Goal: Communication & Community: Answer question/provide support

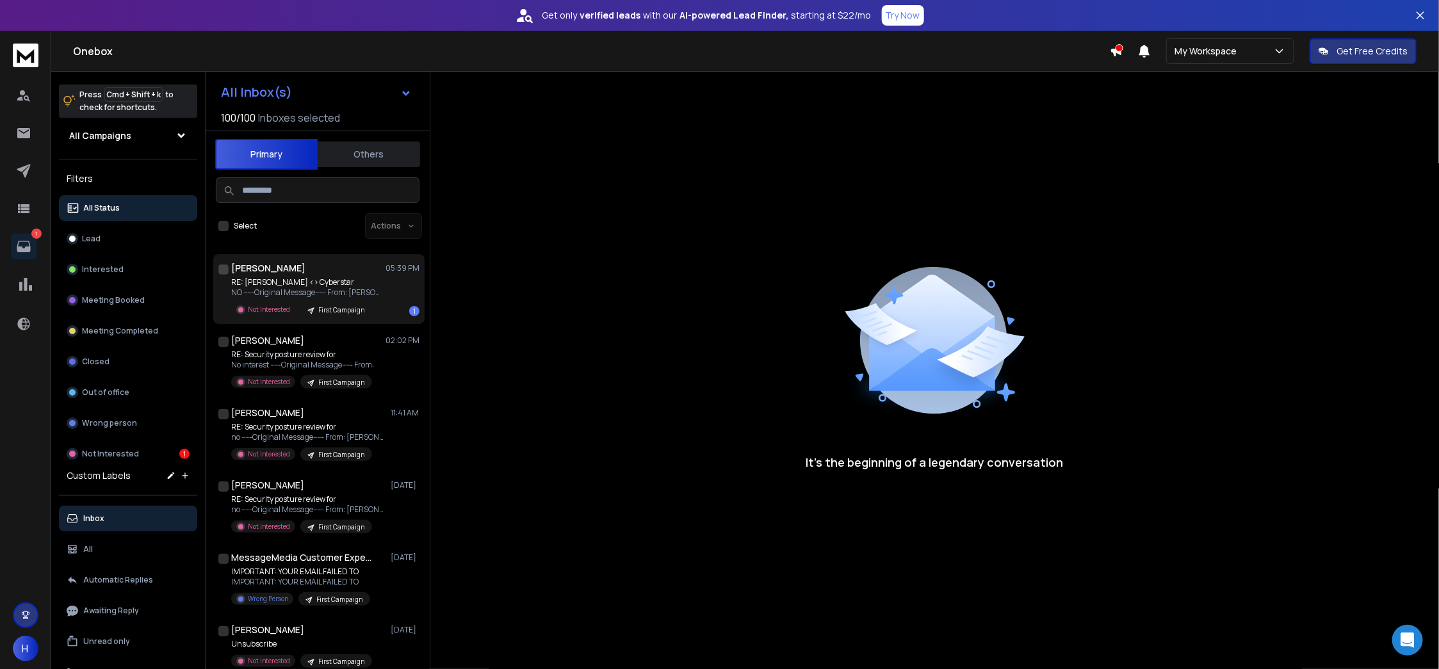
click at [335, 289] on p "NO -----Original Message----- From: [PERSON_NAME]" at bounding box center [308, 293] width 154 height 10
click at [327, 291] on p "NO -----Original Message----- From: [PERSON_NAME]" at bounding box center [308, 293] width 154 height 10
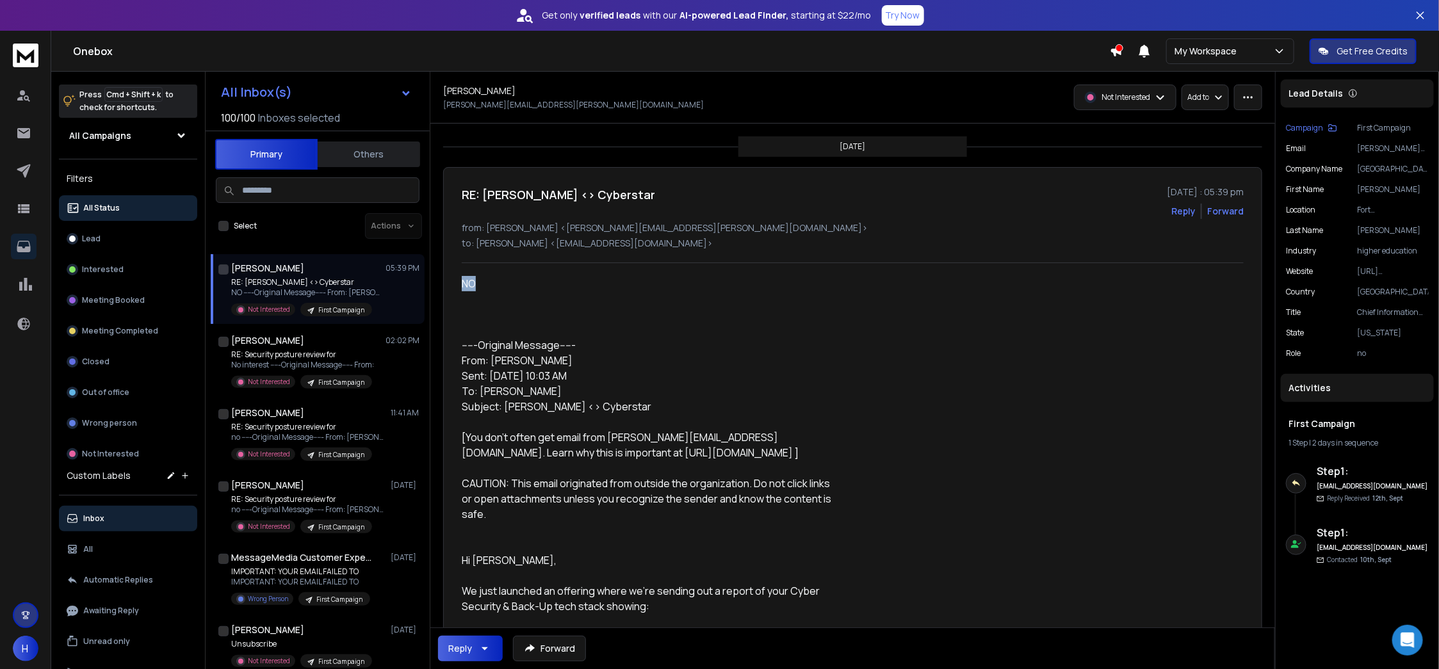
drag, startPoint x: 463, startPoint y: 280, endPoint x: 481, endPoint y: 282, distance: 18.0
click at [481, 282] on div "NO -----Original Message----- From: [PERSON_NAME] Sent: [DATE] 10:03 AM To: [PE…" at bounding box center [654, 642] width 384 height 733
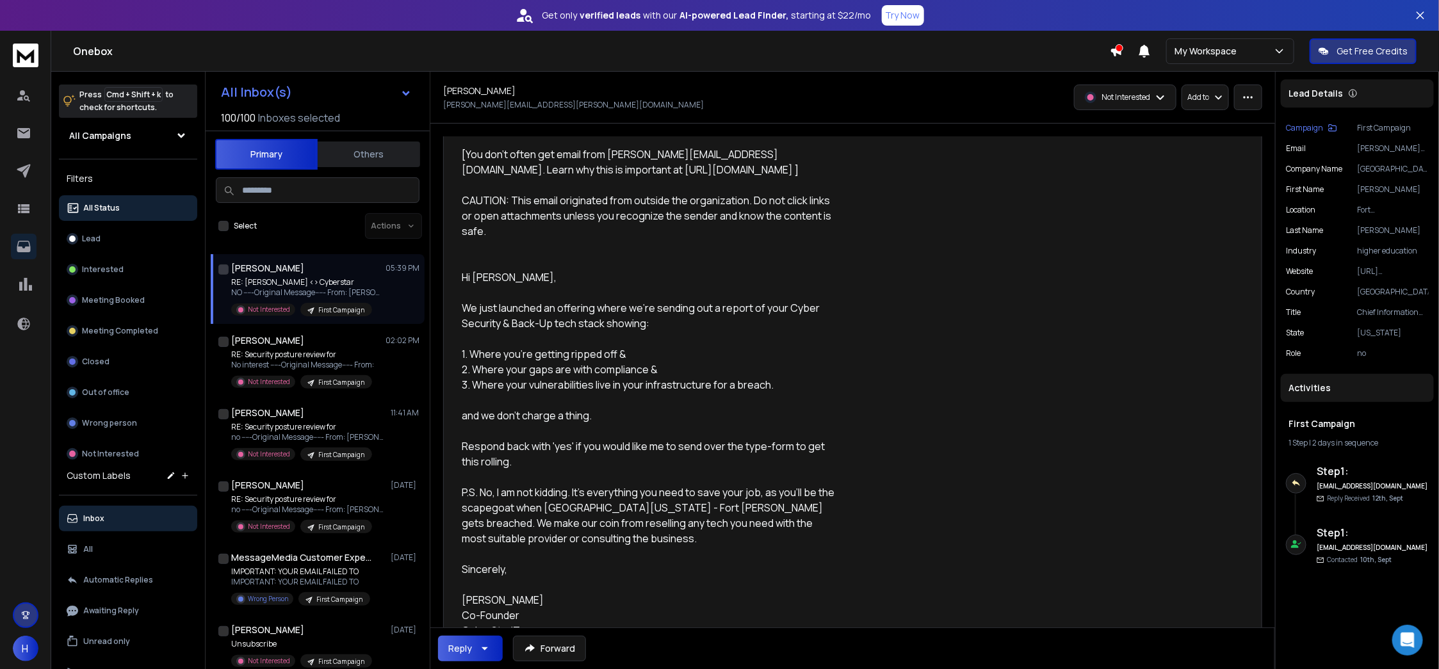
scroll to position [286, 0]
drag, startPoint x: 462, startPoint y: 442, endPoint x: 590, endPoint y: 456, distance: 128.8
click at [546, 457] on div "NO -----Original Message----- From: [PERSON_NAME] Sent: [DATE] 10:03 AM To: [PE…" at bounding box center [654, 356] width 384 height 733
click at [590, 456] on div "NO -----Original Message----- From: [PERSON_NAME] Sent: [DATE] 10:03 AM To: [PE…" at bounding box center [654, 356] width 384 height 733
drag, startPoint x: 615, startPoint y: 447, endPoint x: 679, endPoint y: 474, distance: 70.3
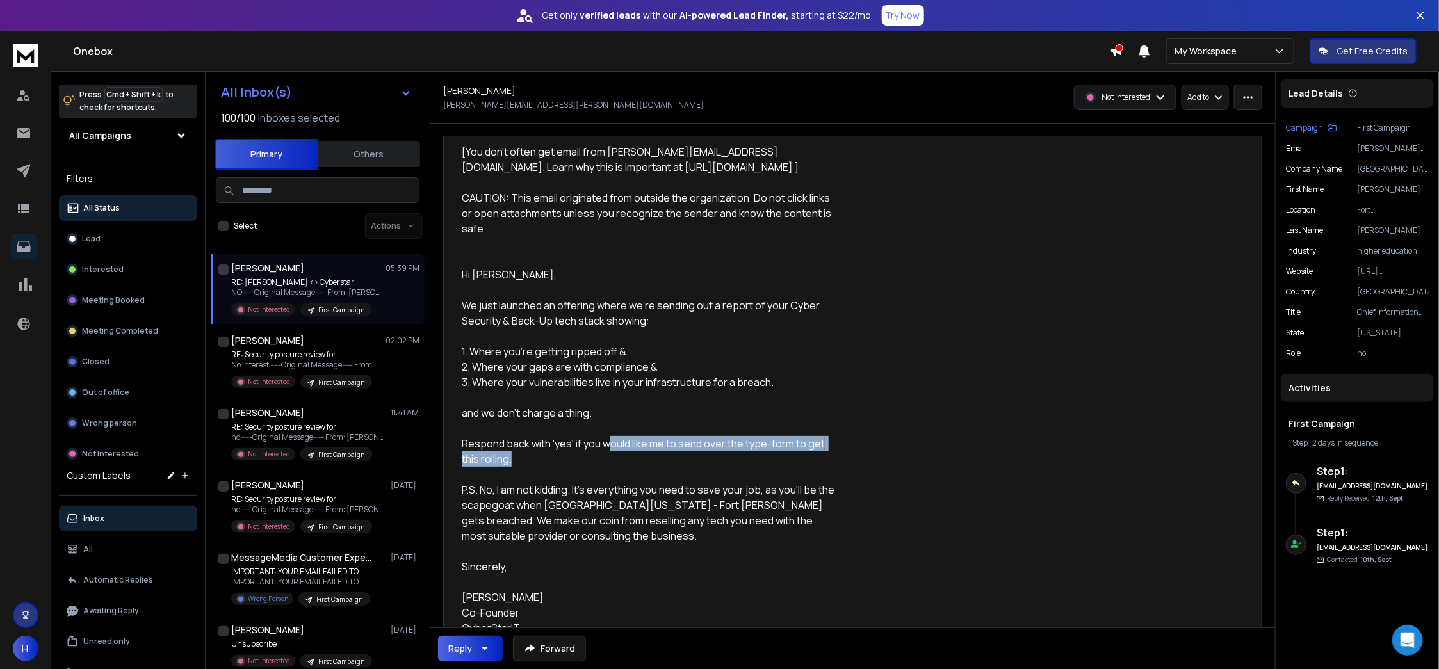
click at [758, 457] on div "NO -----Original Message----- From: [PERSON_NAME] Sent: [DATE] 10:03 AM To: [PE…" at bounding box center [654, 356] width 384 height 733
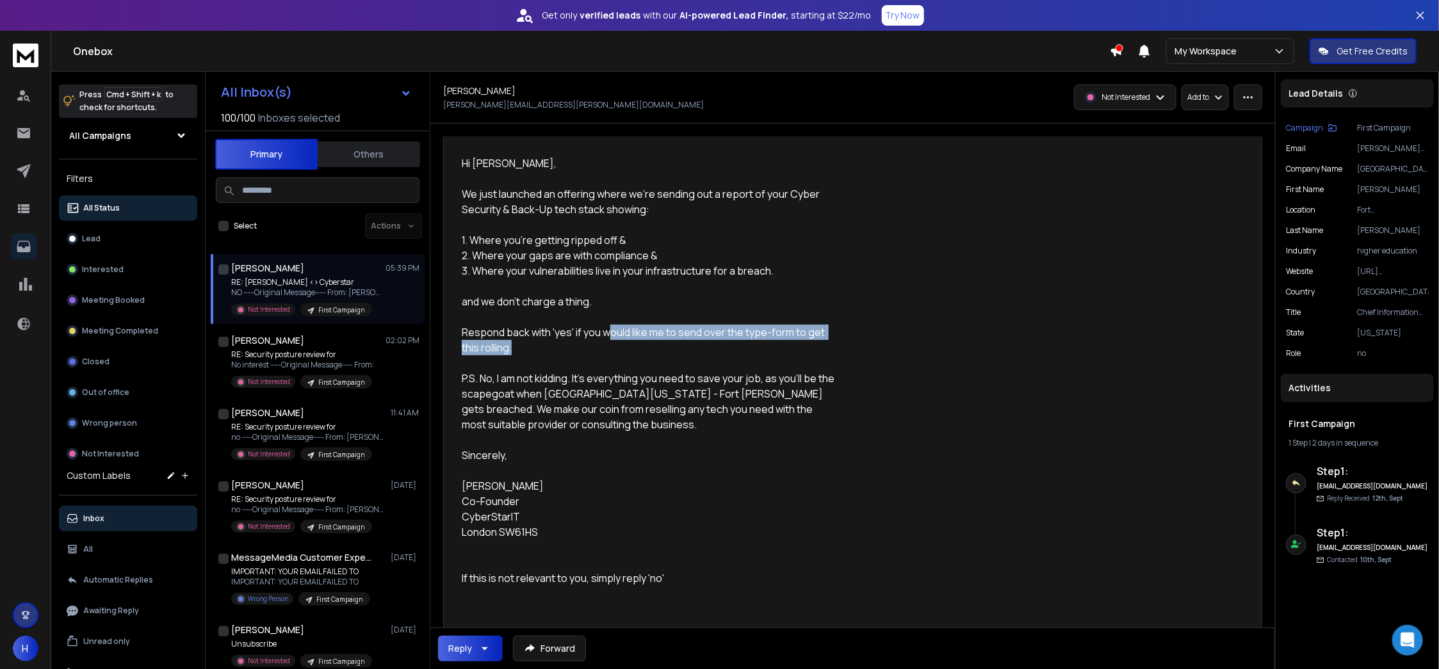
scroll to position [400, 0]
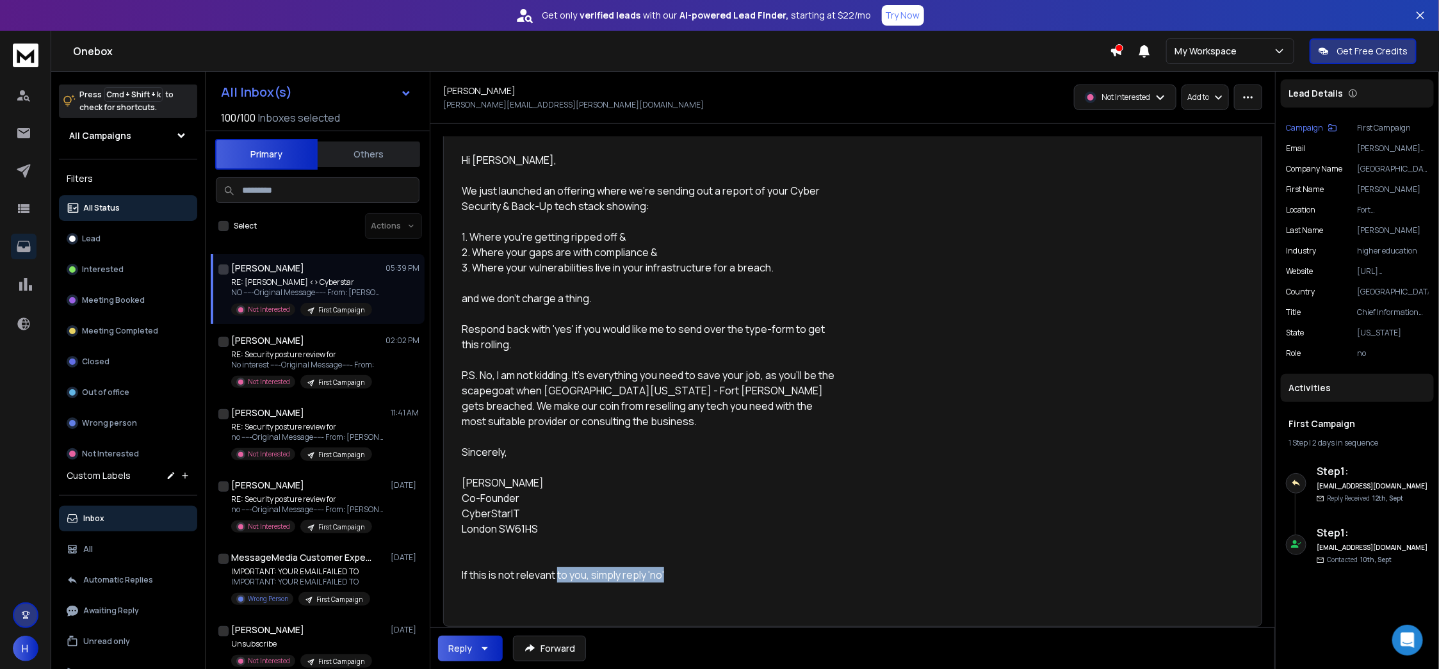
drag, startPoint x: 558, startPoint y: 574, endPoint x: 668, endPoint y: 580, distance: 109.7
click at [668, 580] on div "NO -----Original Message----- From: [PERSON_NAME] Sent: [DATE] 10:03 AM To: [PE…" at bounding box center [654, 242] width 384 height 733
click at [686, 575] on div "NO -----Original Message----- From: [PERSON_NAME] Sent: [DATE] 10:03 AM To: [PE…" at bounding box center [654, 242] width 384 height 733
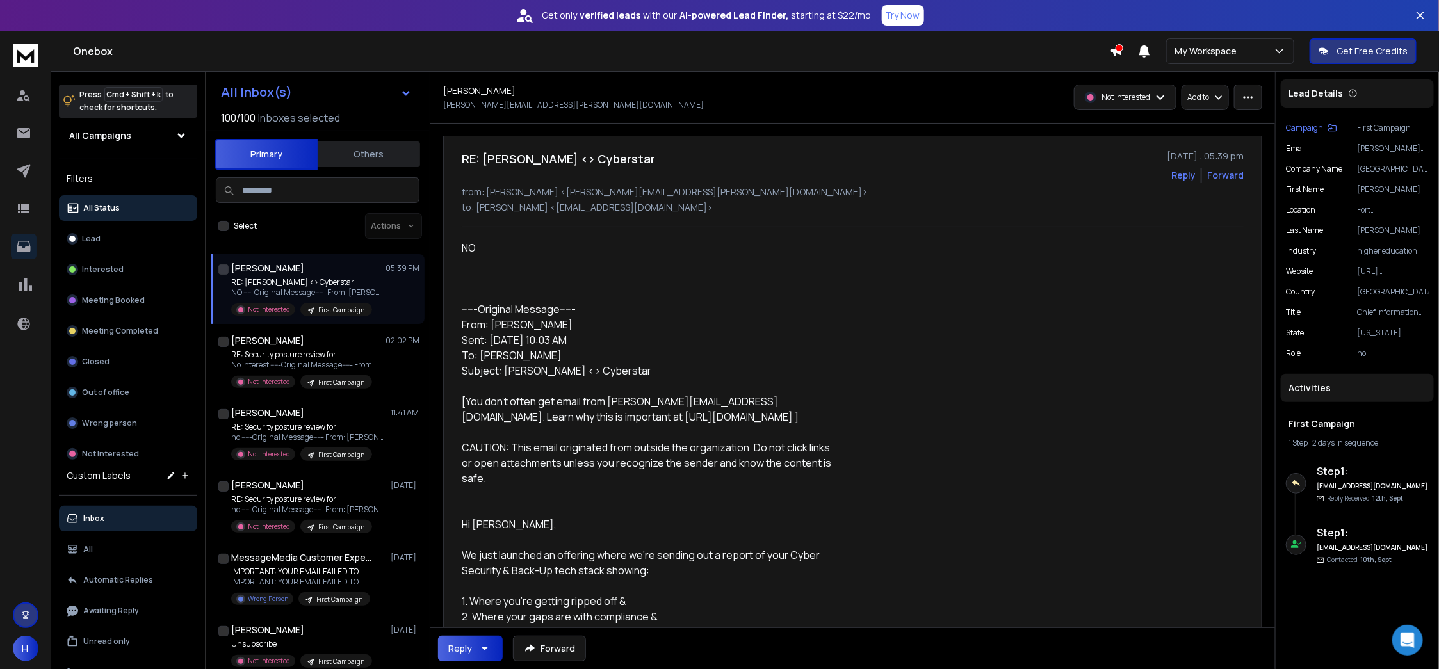
scroll to position [0, 0]
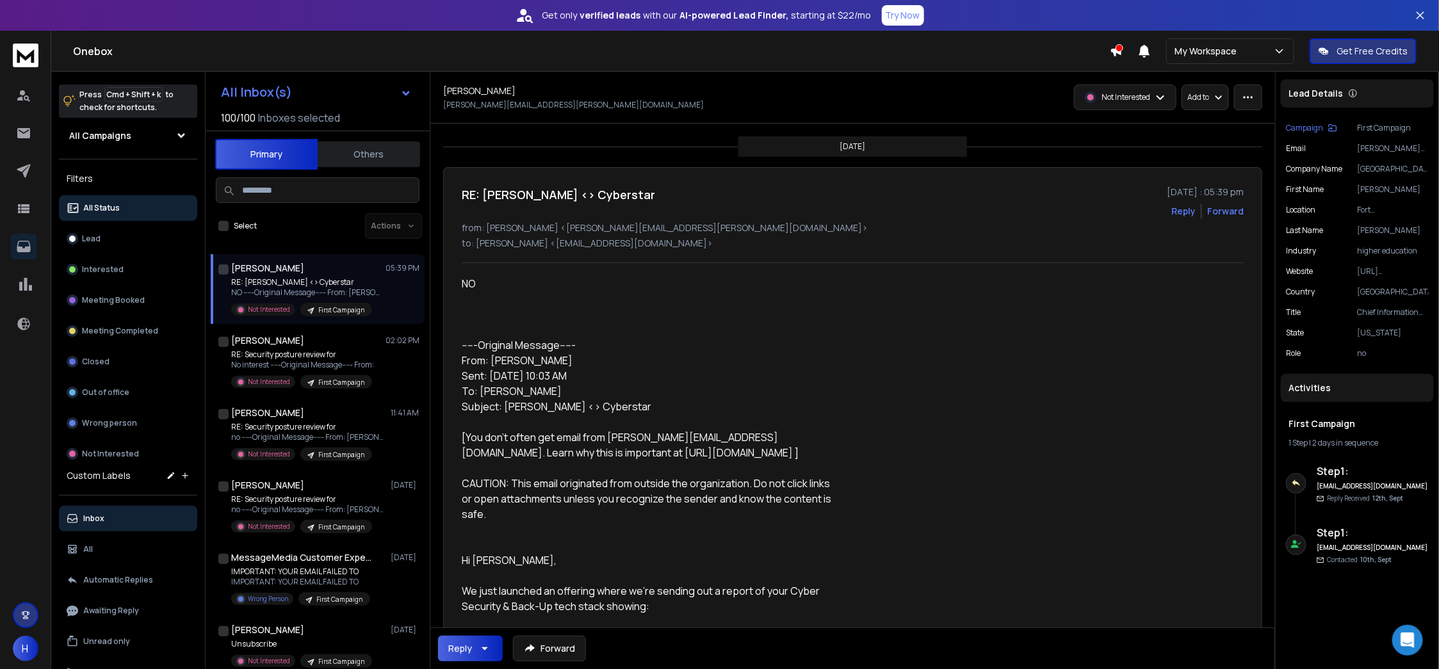
click at [330, 291] on p "NO -----Original Message----- From: [PERSON_NAME]" at bounding box center [308, 293] width 154 height 10
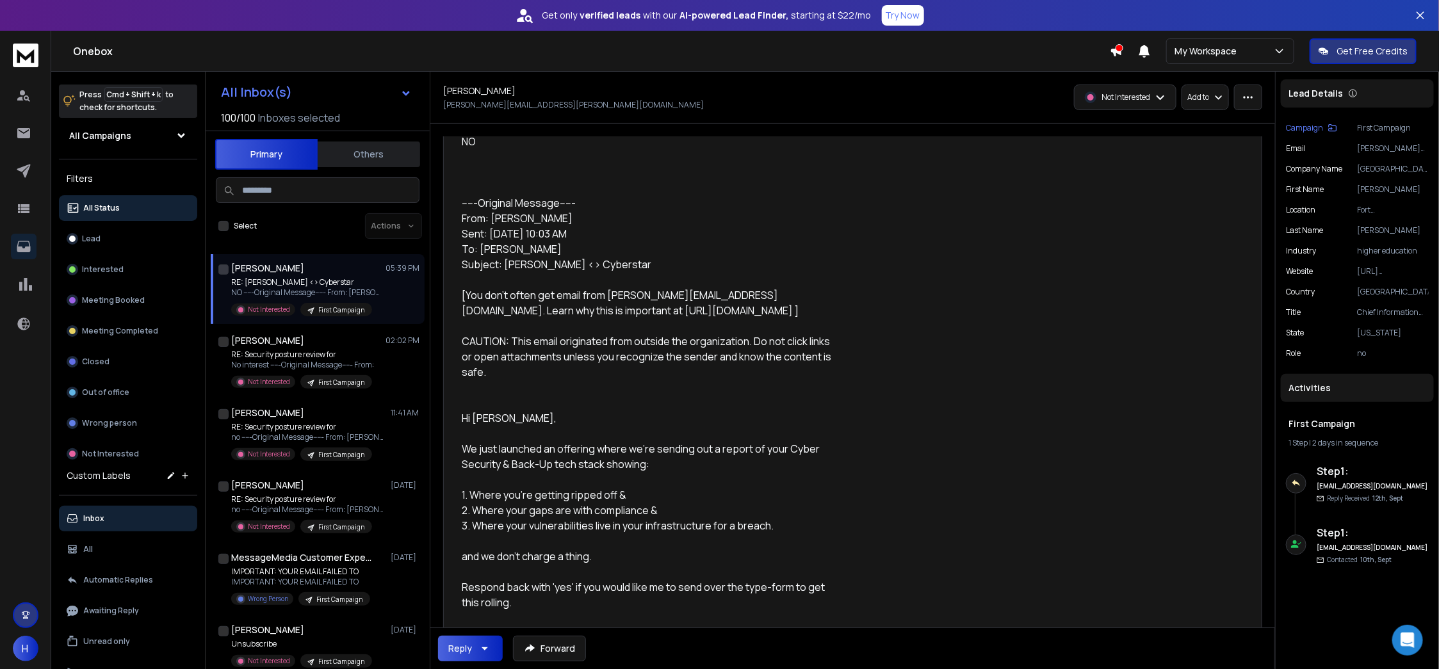
scroll to position [151, 0]
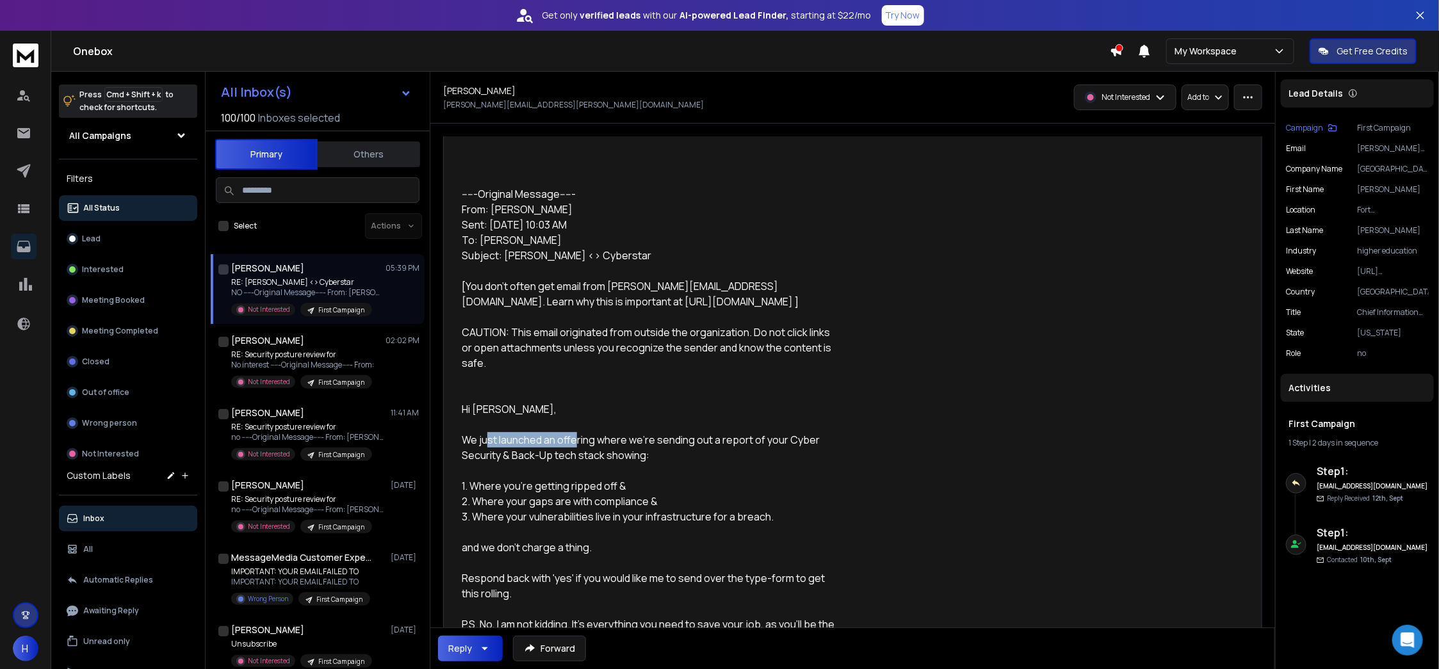
drag, startPoint x: 487, startPoint y: 440, endPoint x: 575, endPoint y: 441, distance: 87.7
click at [575, 441] on div "NO -----Original Message----- From: [PERSON_NAME] Sent: [DATE] 10:03 AM To: [PE…" at bounding box center [654, 491] width 384 height 733
drag, startPoint x: 625, startPoint y: 447, endPoint x: 624, endPoint y: 40, distance: 406.6
click at [626, 446] on div "NO -----Original Message----- From: [PERSON_NAME] Sent: [DATE] 10:03 AM To: [PE…" at bounding box center [654, 491] width 384 height 733
click at [302, 280] on p "RE: [PERSON_NAME] <> Cyberstar" at bounding box center [308, 282] width 154 height 10
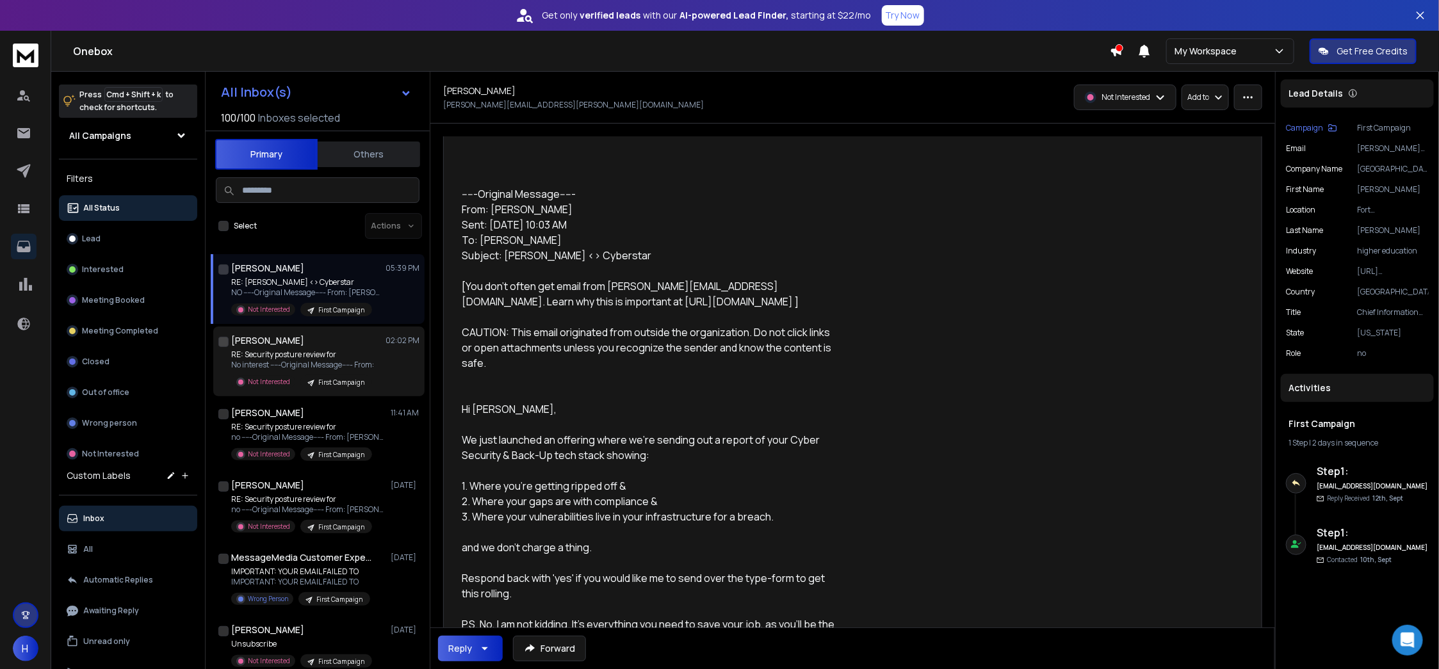
click at [304, 342] on h1 "[PERSON_NAME]" at bounding box center [267, 340] width 73 height 13
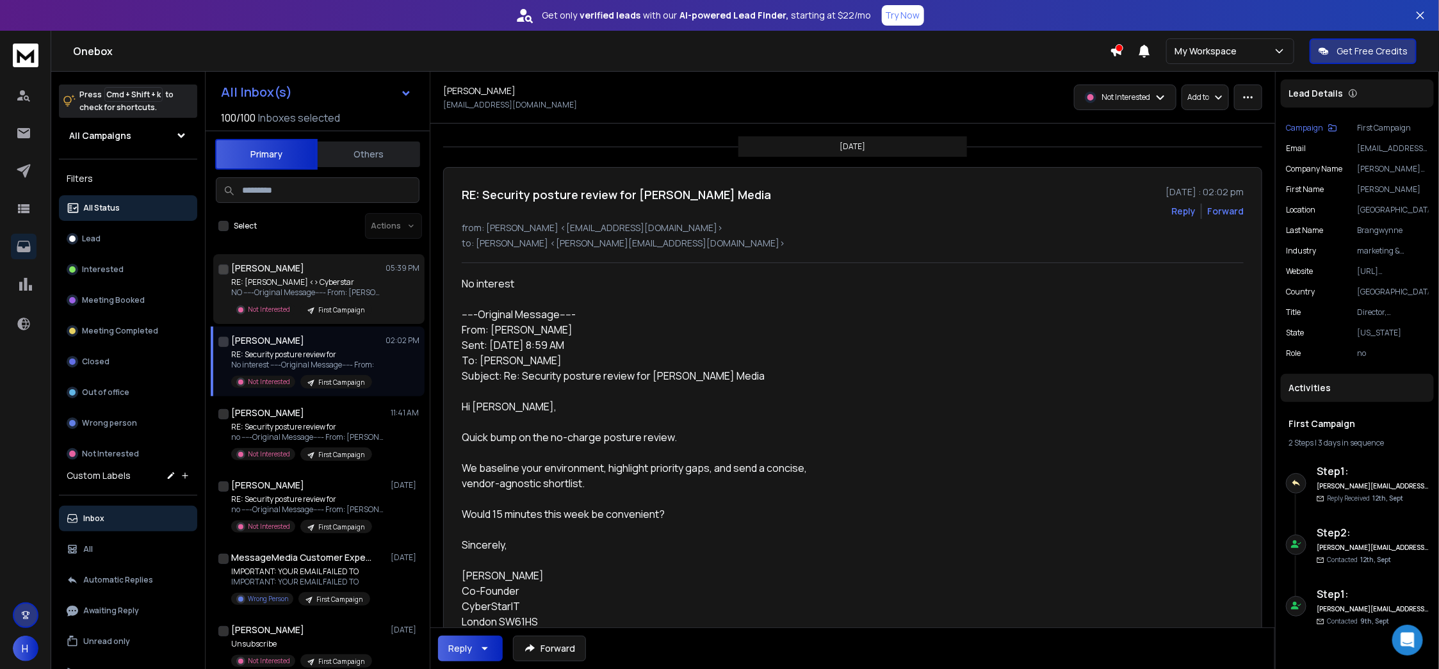
click at [324, 290] on p "NO -----Original Message----- From: [PERSON_NAME]" at bounding box center [308, 293] width 154 height 10
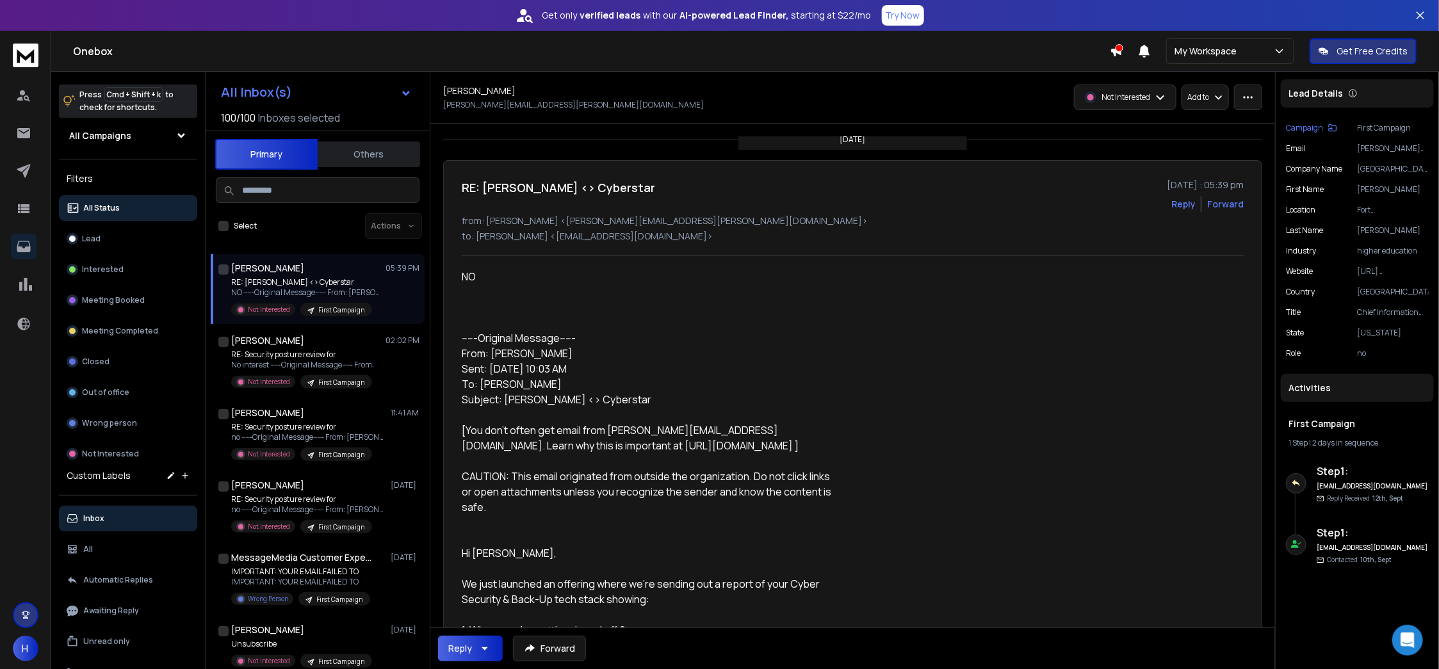
scroll to position [0, 0]
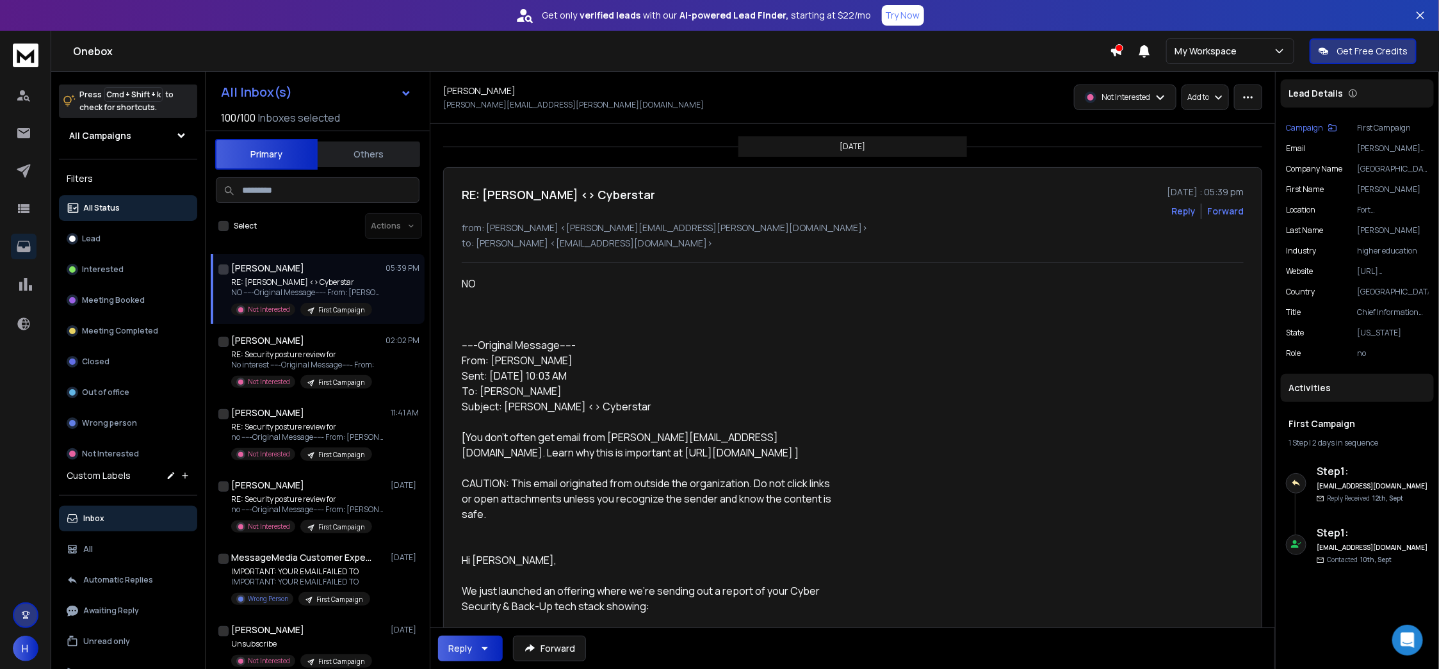
click at [987, 56] on h1 "Onebox" at bounding box center [591, 51] width 1037 height 15
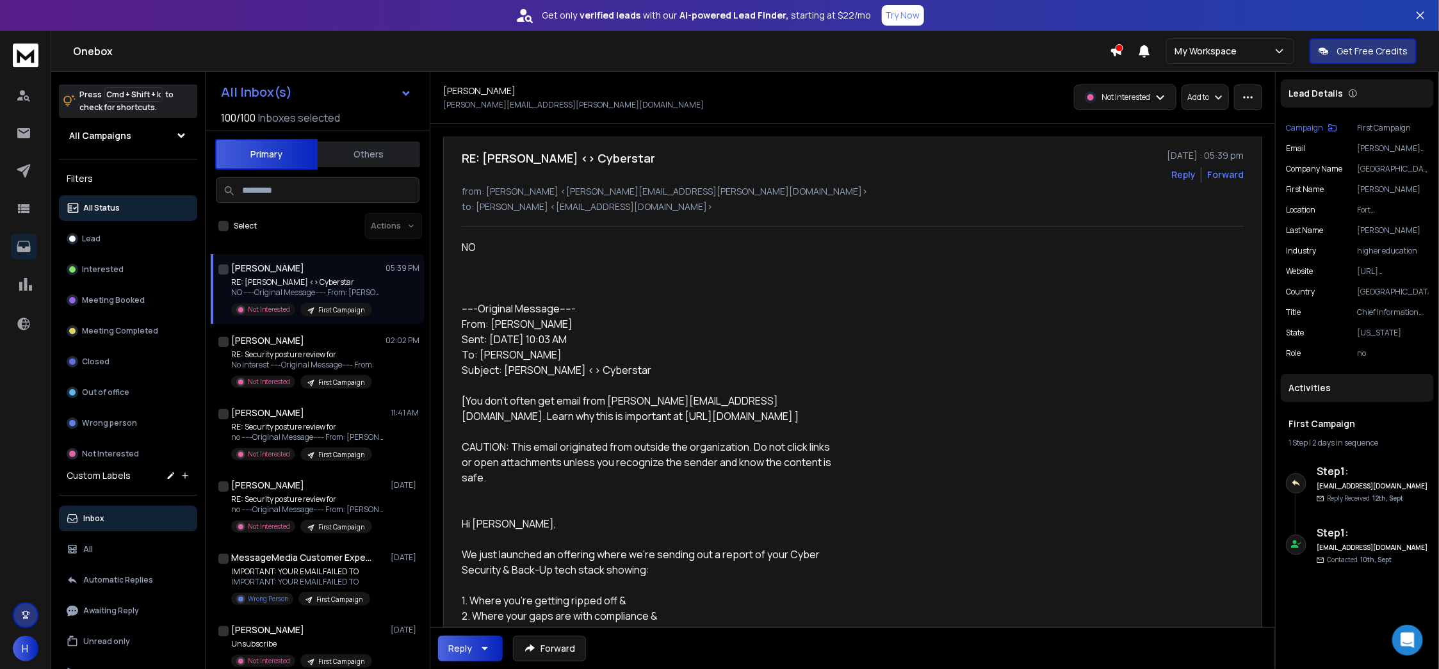
scroll to position [155, 0]
